Goal: Navigation & Orientation: Find specific page/section

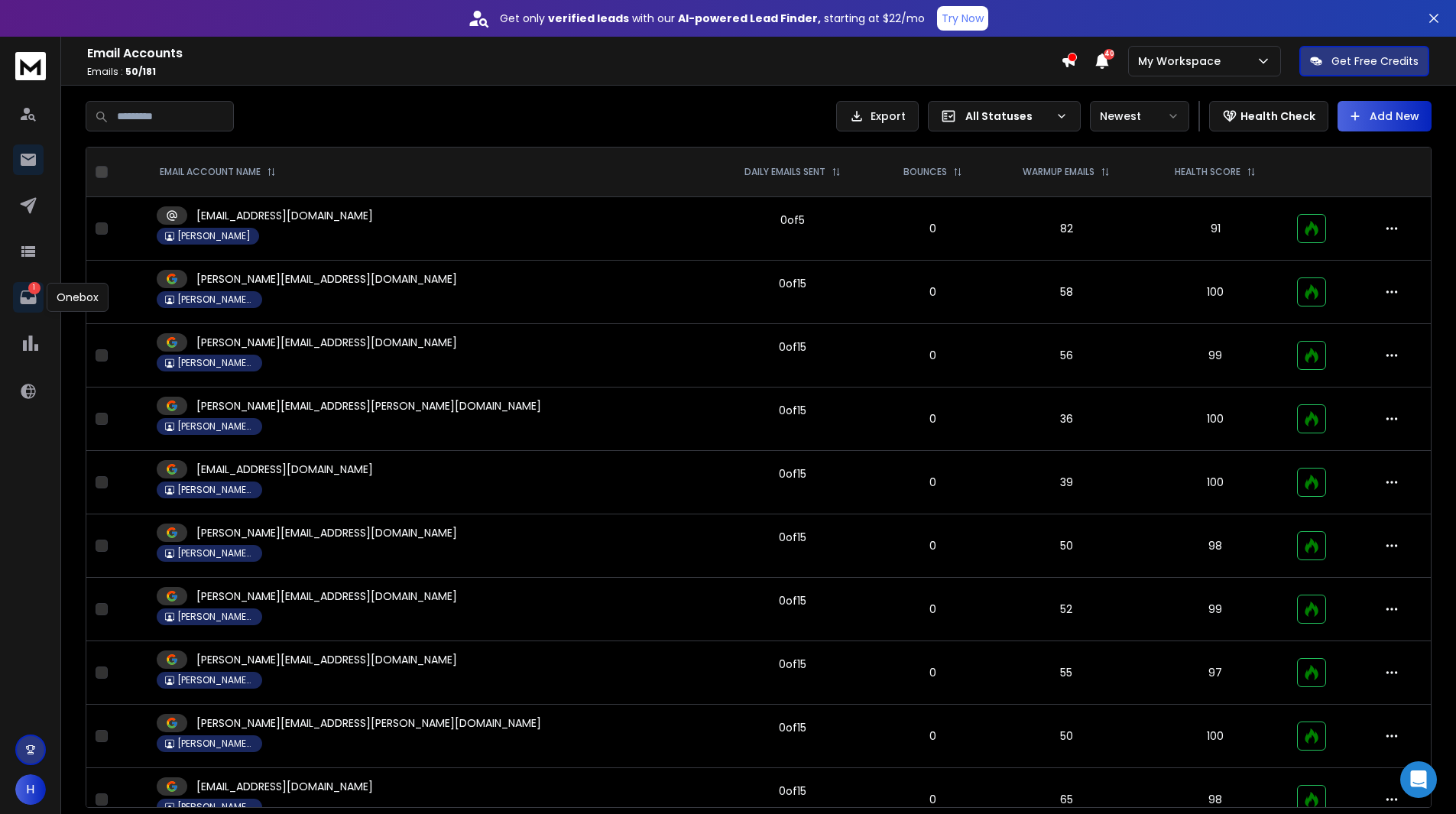
click at [42, 293] on link "1" at bounding box center [28, 297] width 31 height 31
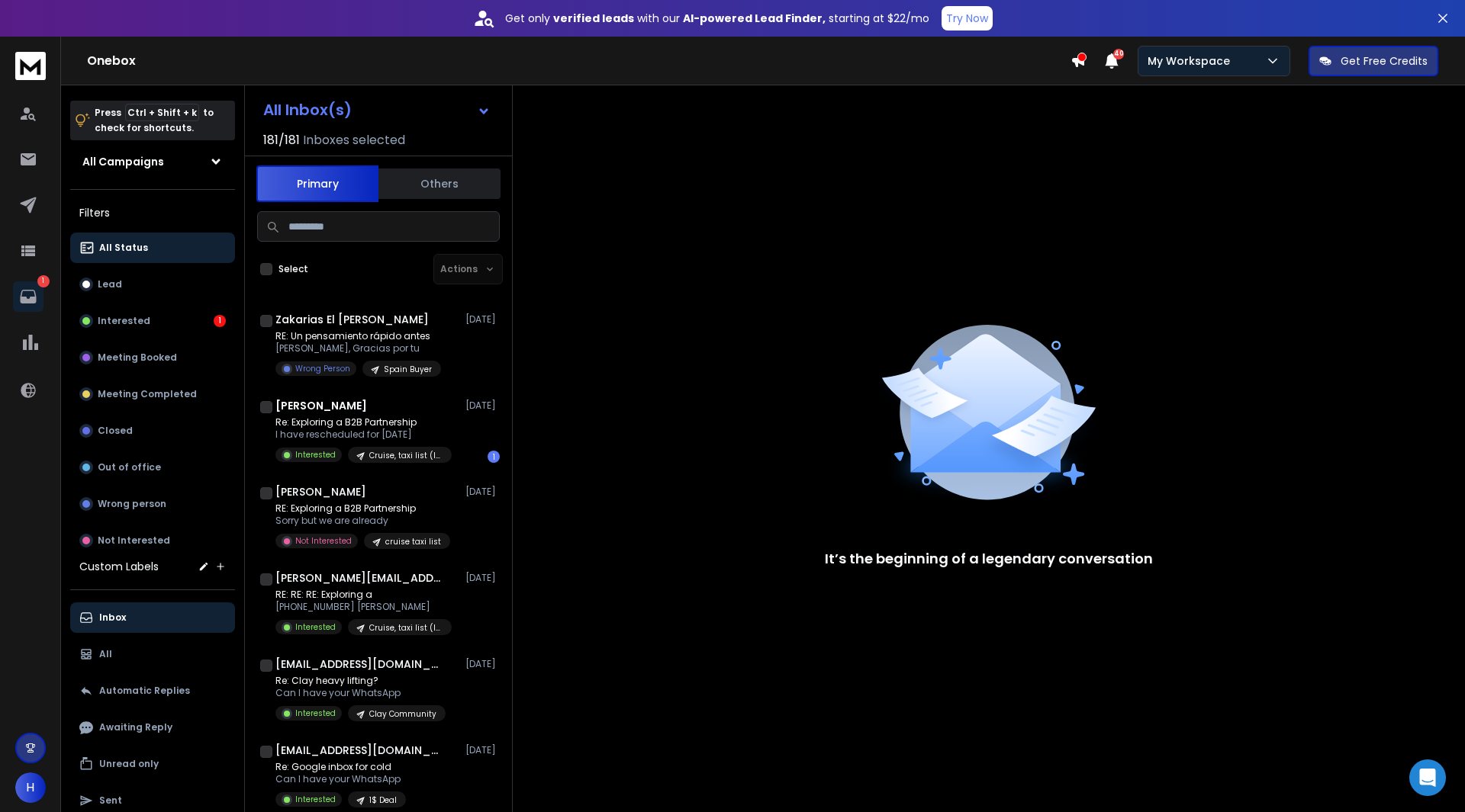
click at [1196, 53] on p "My Workspace" at bounding box center [1192, 60] width 89 height 15
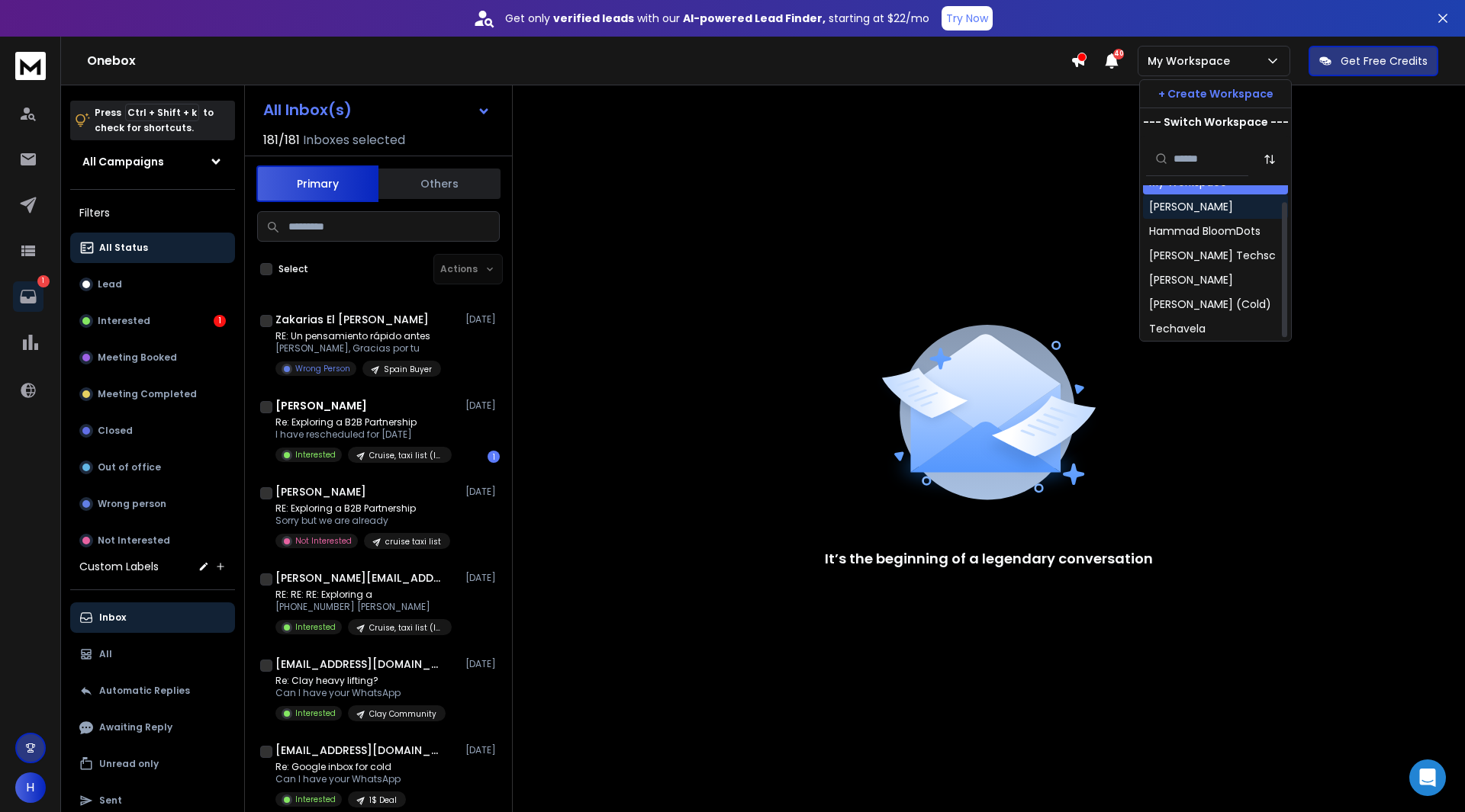
scroll to position [18, 0]
click at [1183, 280] on div "[PERSON_NAME]" at bounding box center [1191, 276] width 84 height 15
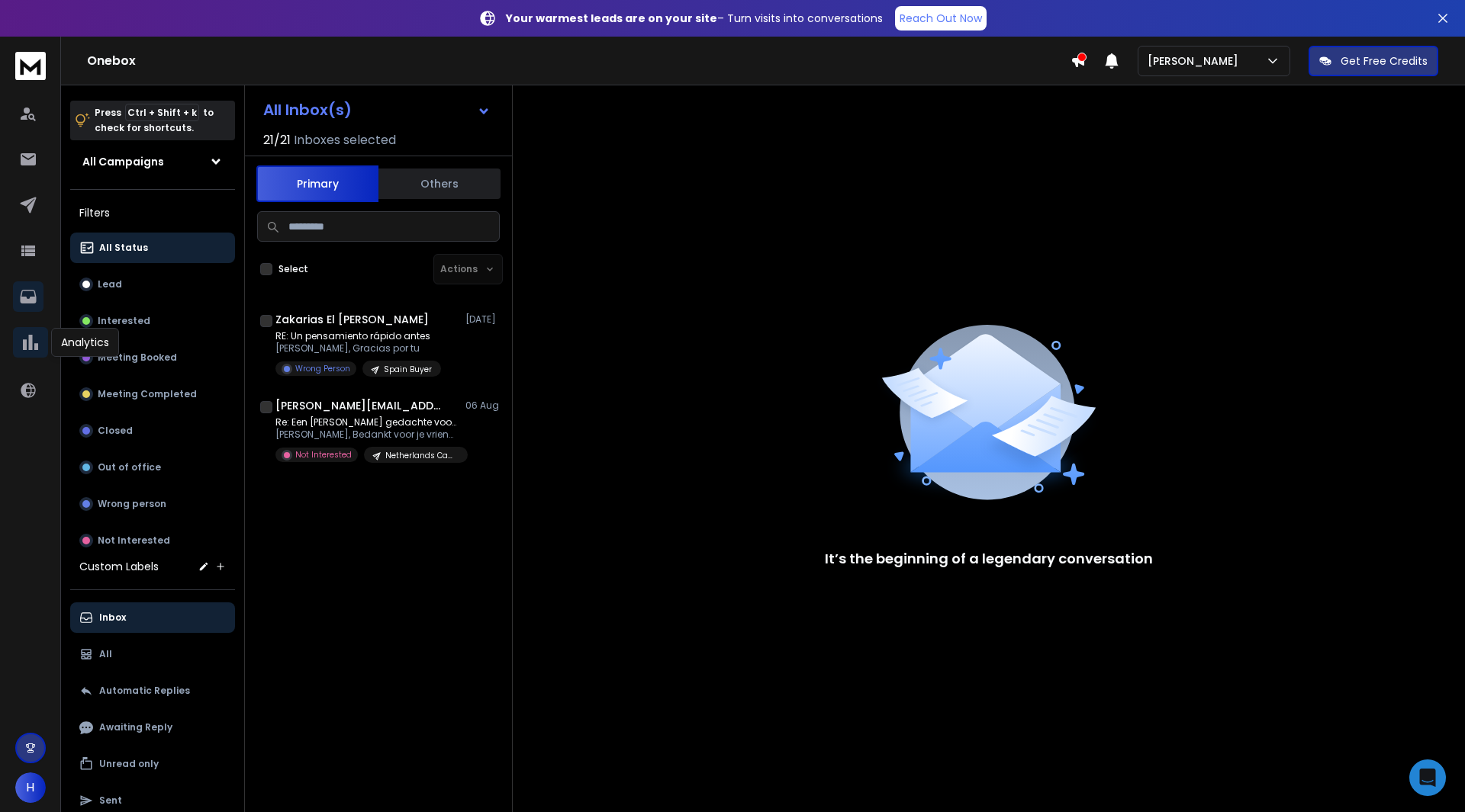
click at [24, 348] on icon at bounding box center [30, 342] width 15 height 15
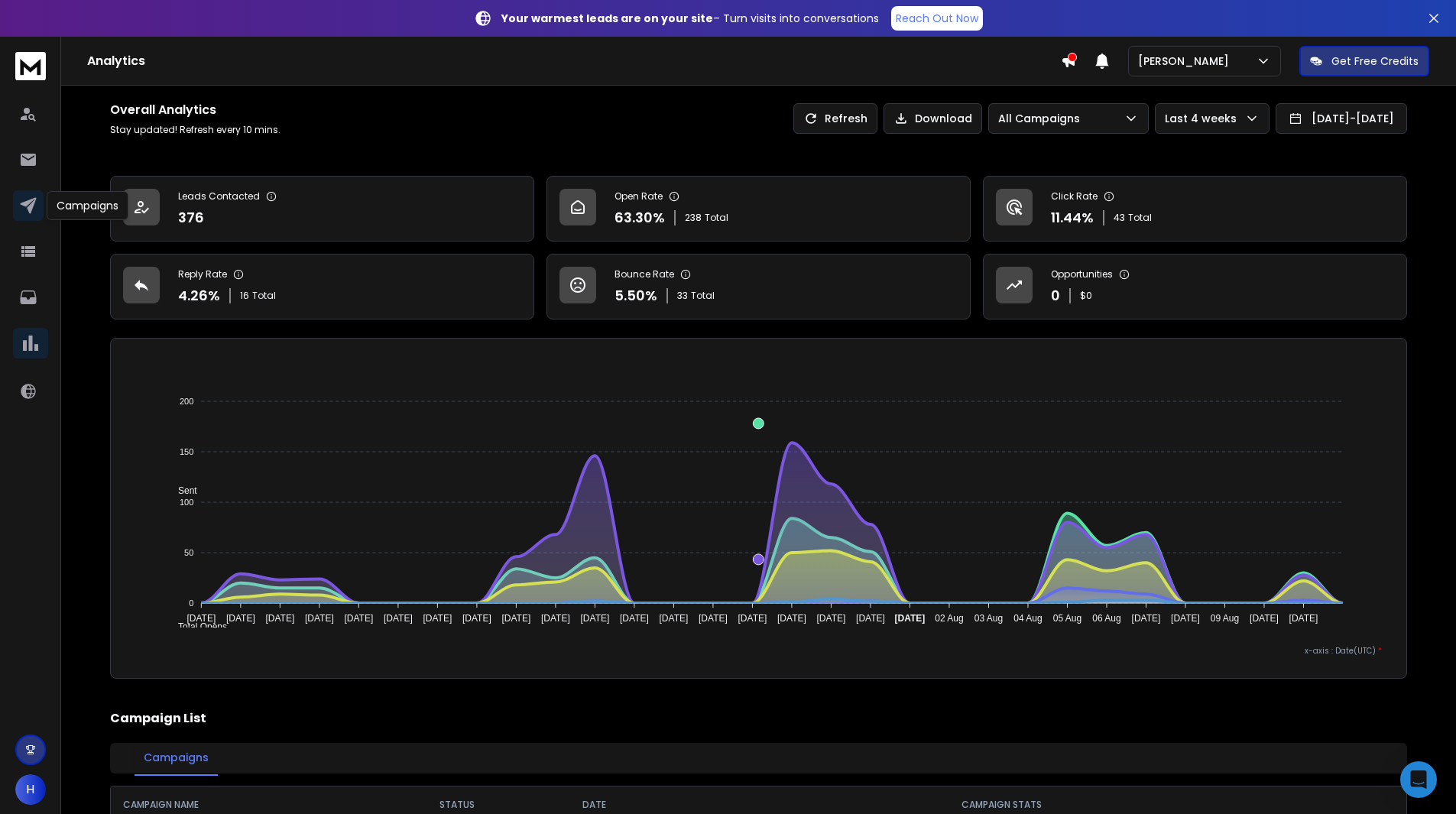
click at [28, 208] on icon at bounding box center [27, 205] width 16 height 16
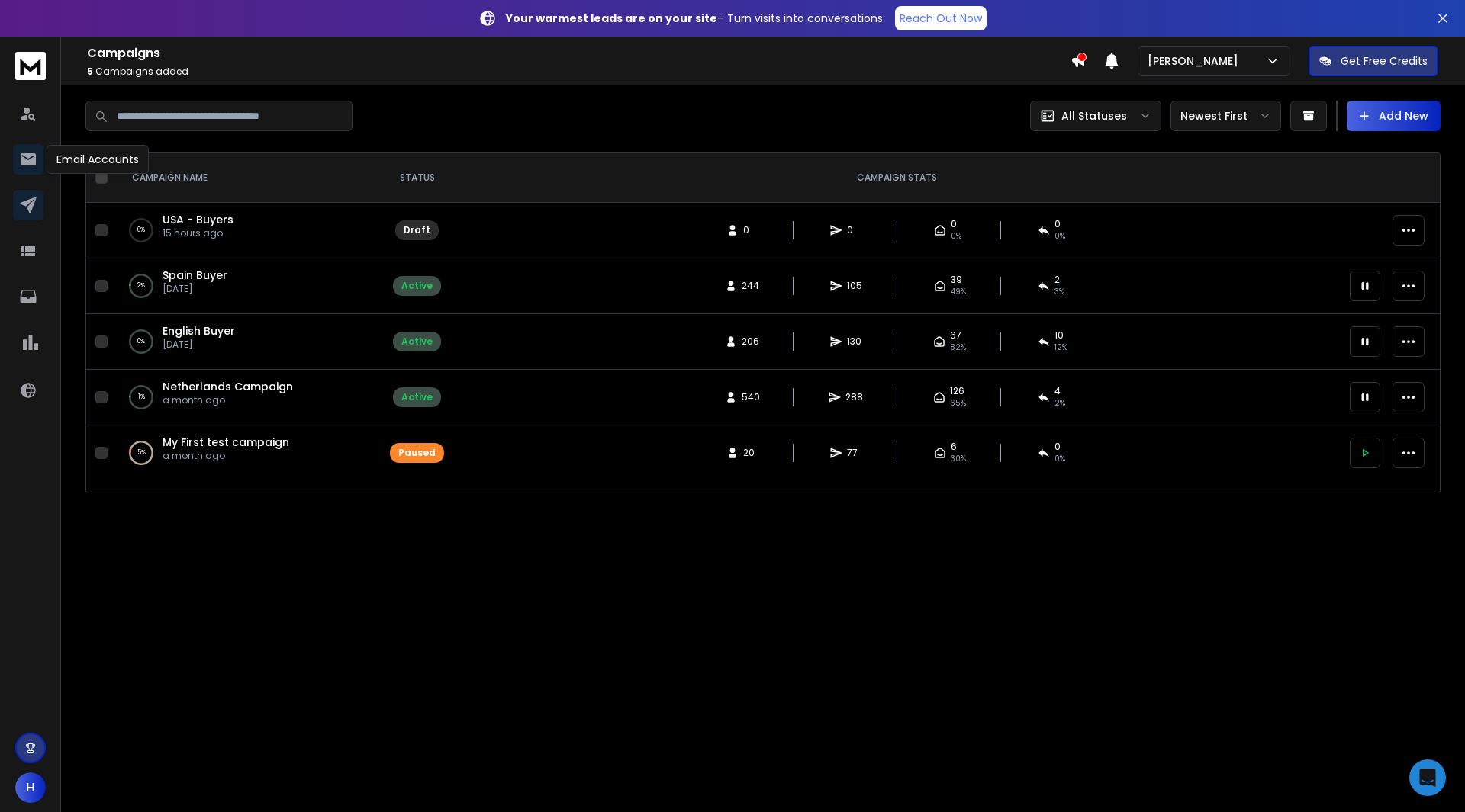
click at [21, 157] on icon at bounding box center [27, 160] width 15 height 13
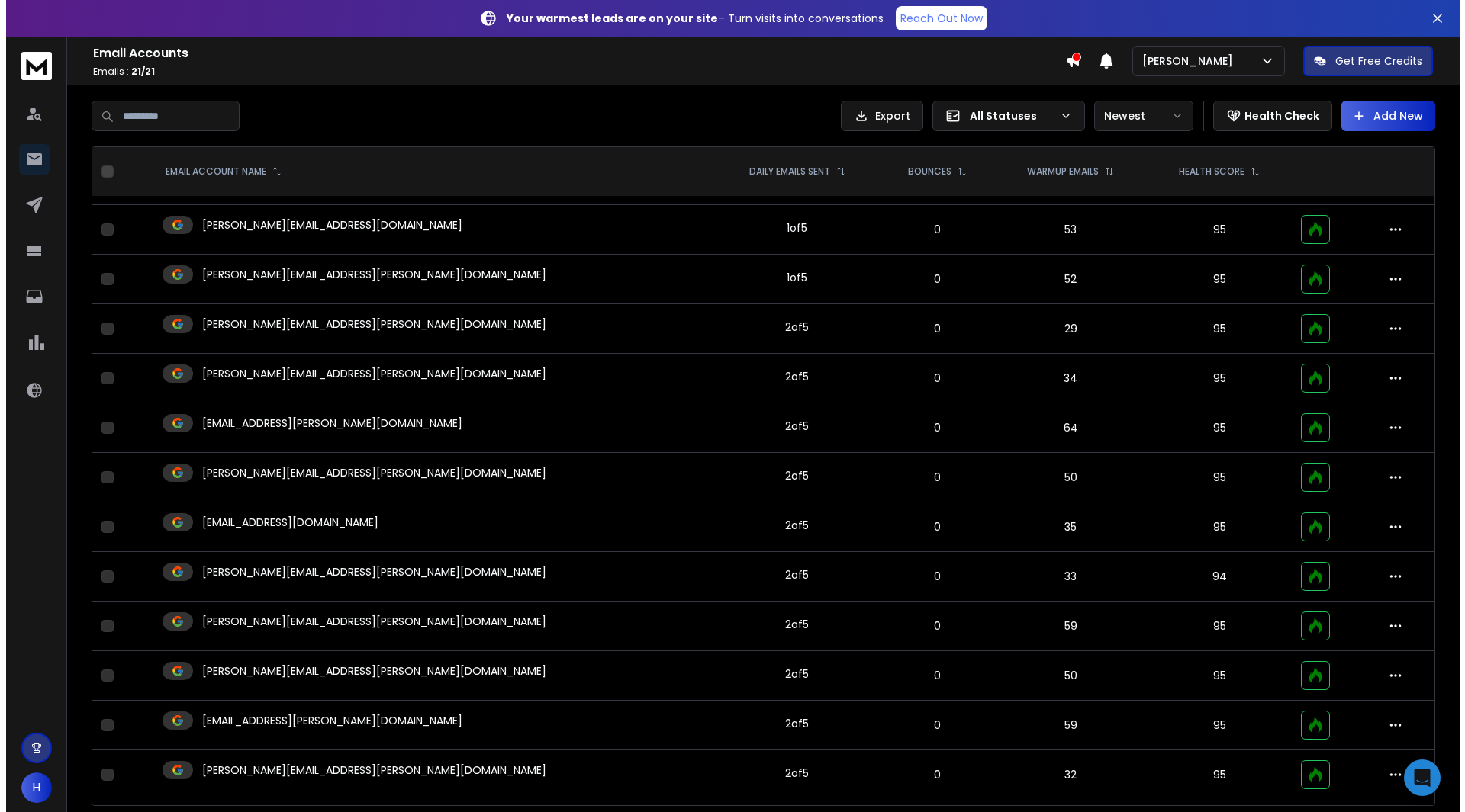
scroll to position [444, 0]
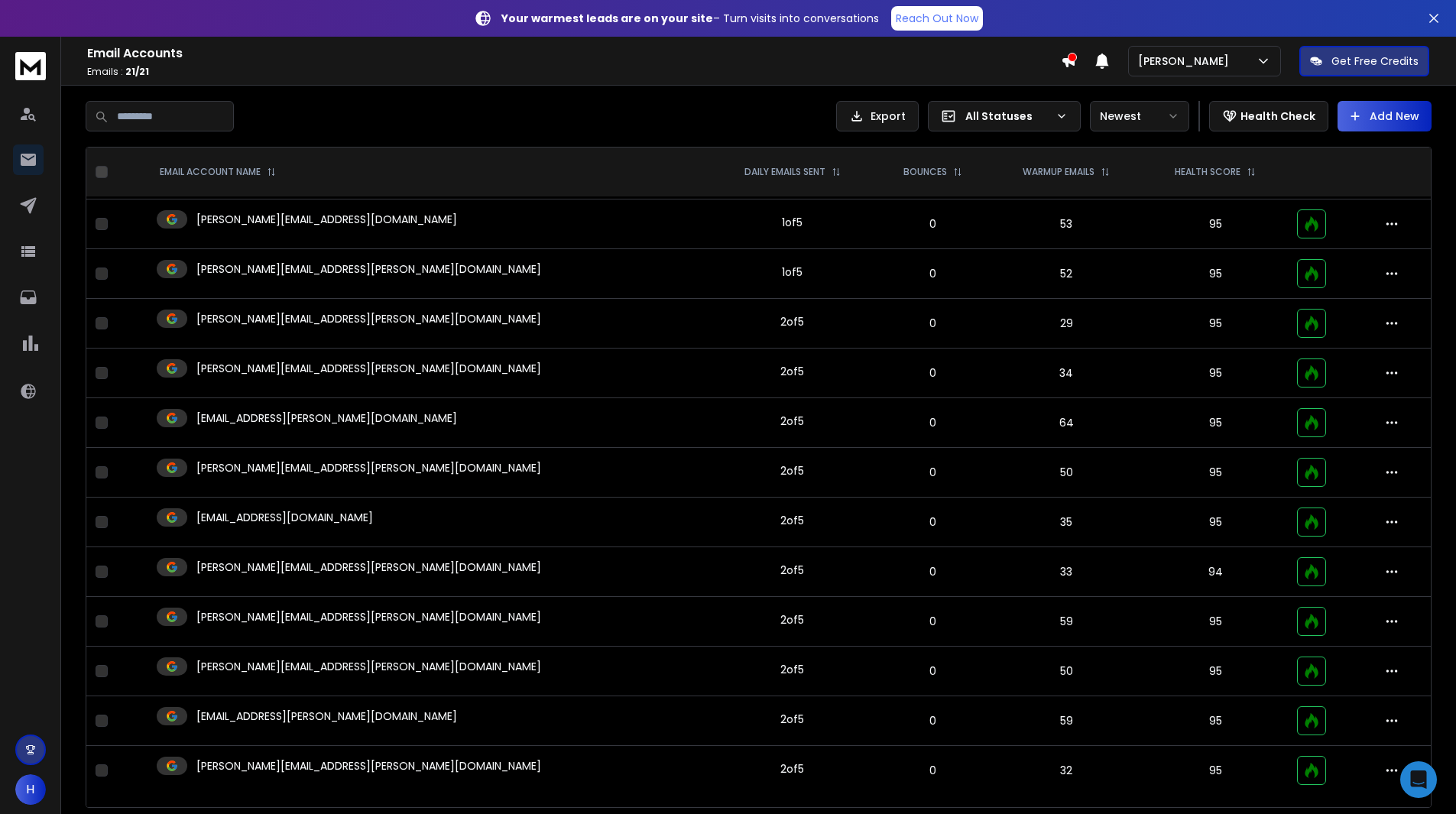
click at [276, 618] on p "[PERSON_NAME][EMAIL_ADDRESS][PERSON_NAME][DOMAIN_NAME]" at bounding box center [368, 616] width 345 height 15
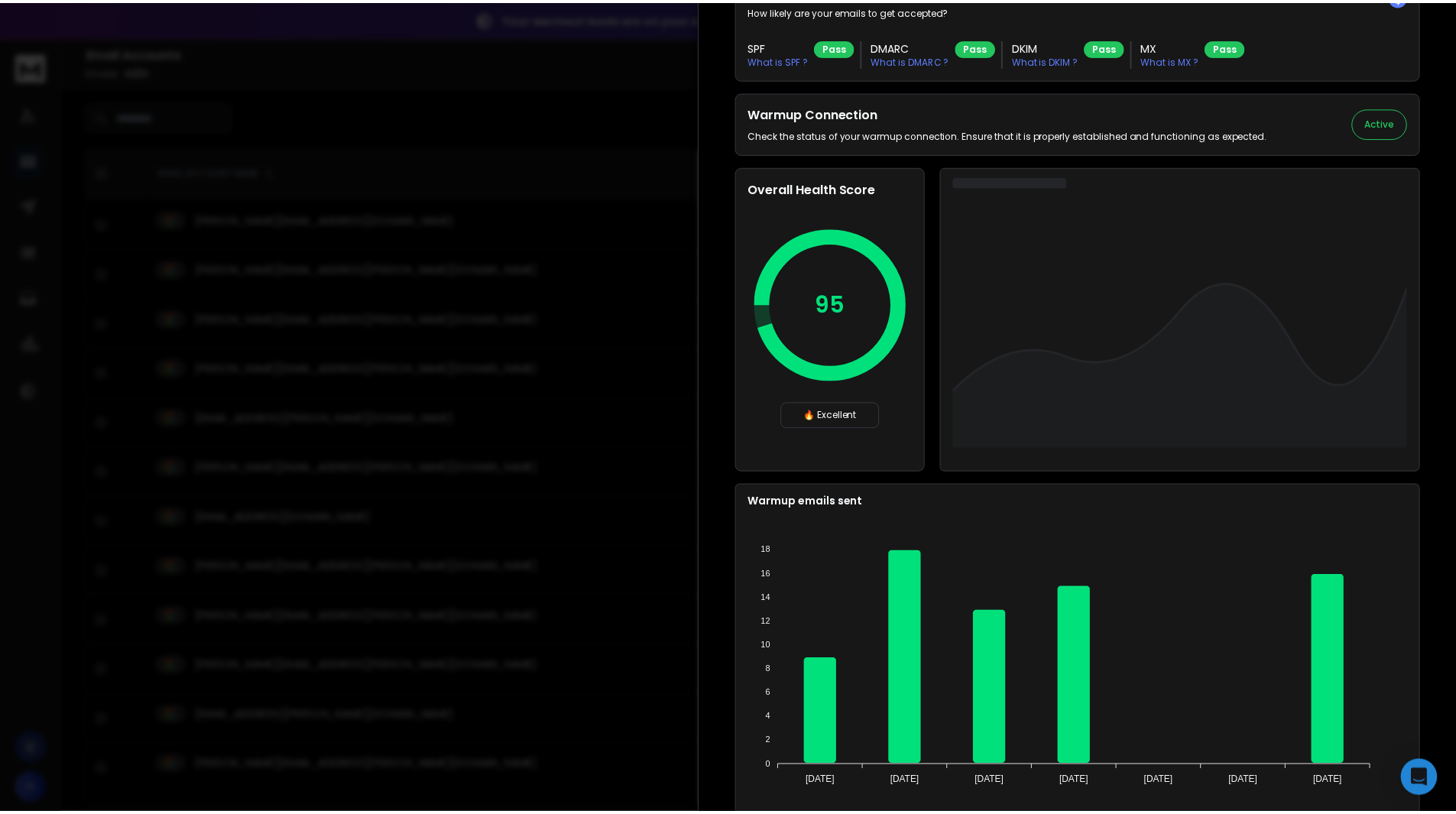
scroll to position [391, 0]
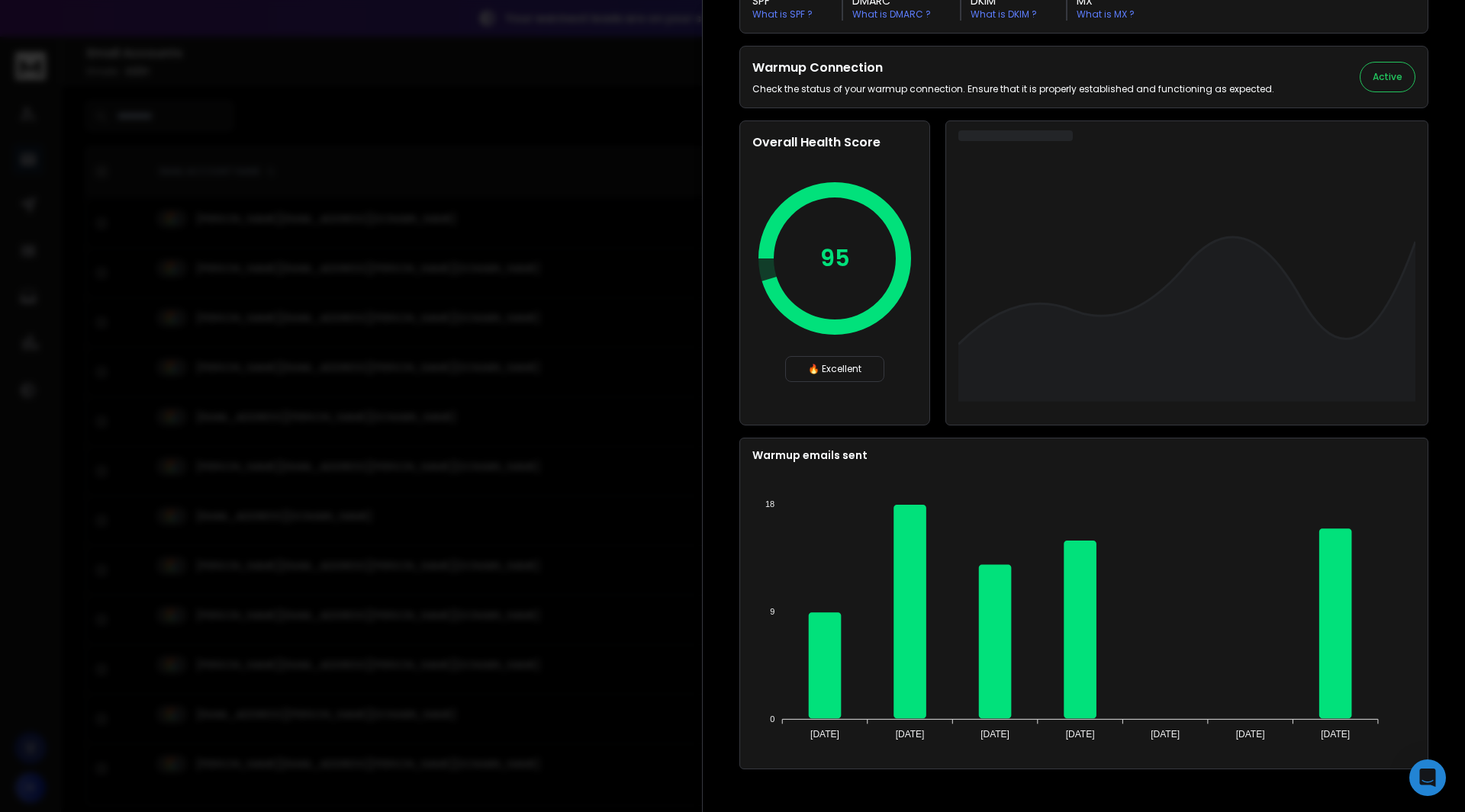
click at [518, 316] on div at bounding box center [732, 406] width 1465 height 812
